Goal: Task Accomplishment & Management: Use online tool/utility

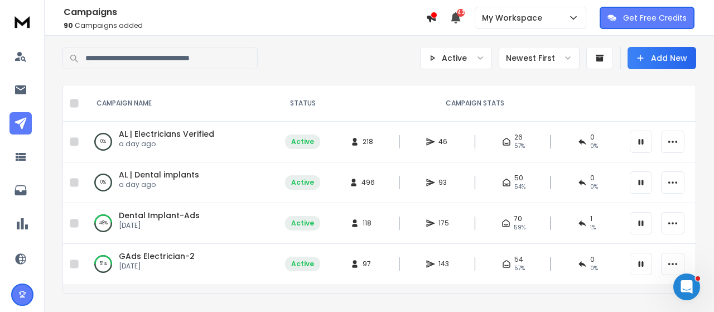
click at [272, 57] on div at bounding box center [220, 58] width 317 height 22
